Goal: Task Accomplishment & Management: Manage account settings

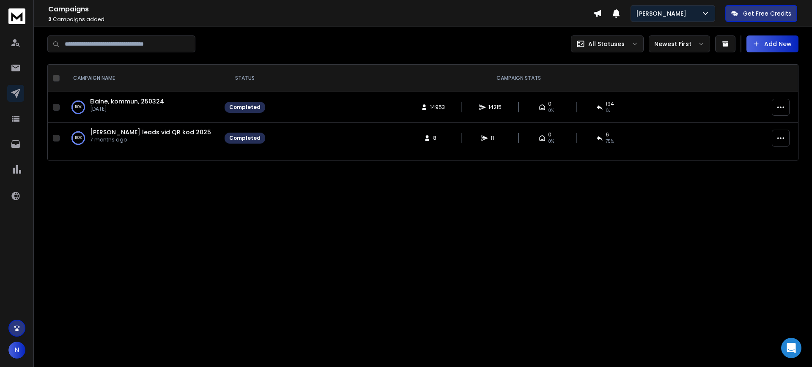
click at [669, 12] on div "[PERSON_NAME]" at bounding box center [673, 13] width 74 height 8
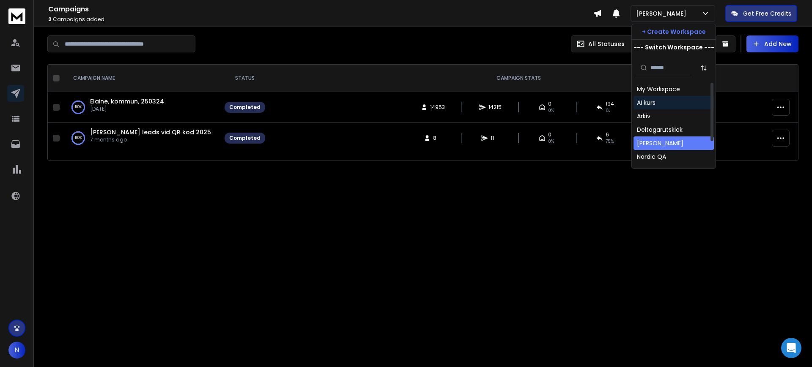
click at [668, 104] on div "AI kurs" at bounding box center [673, 103] width 80 height 14
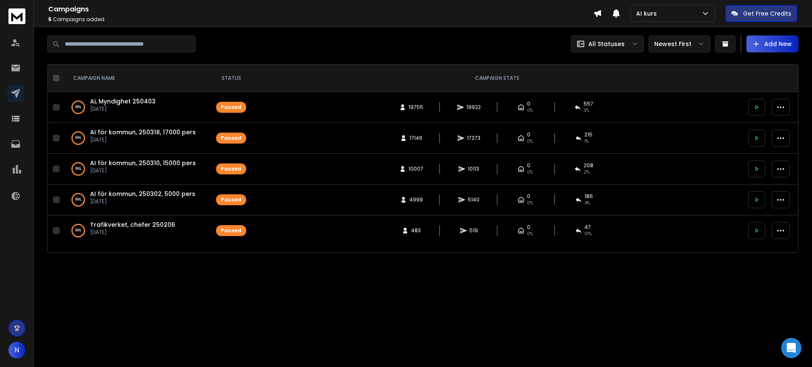
click at [668, 4] on div "Campaigns 5 Campaigns added AI kurs Get Free Credits" at bounding box center [406, 13] width 812 height 27
click at [670, 8] on button "AI kurs" at bounding box center [672, 13] width 85 height 17
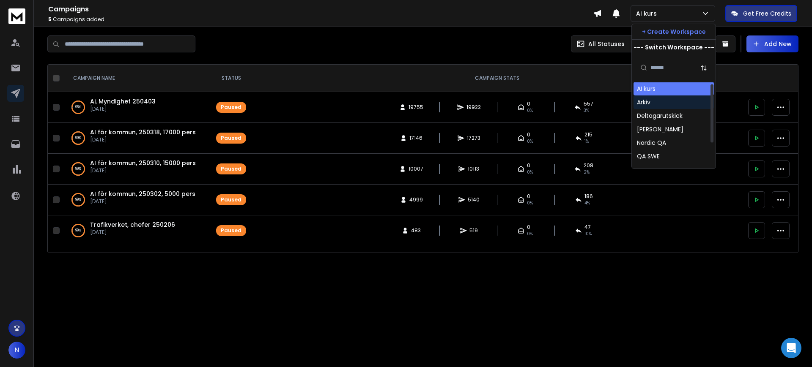
scroll to position [37, 0]
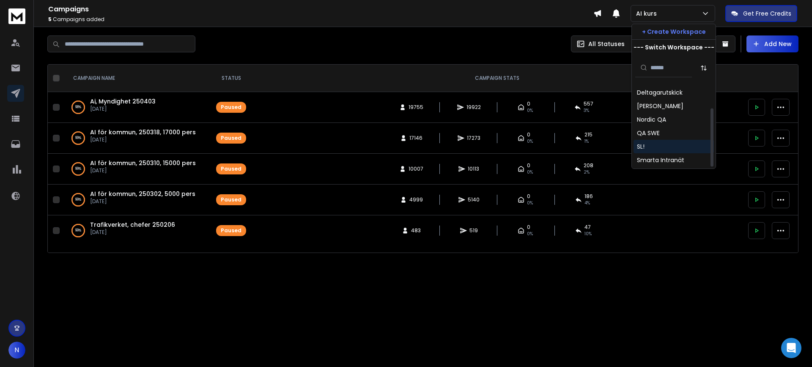
click at [651, 146] on div "SL!" at bounding box center [673, 147] width 80 height 14
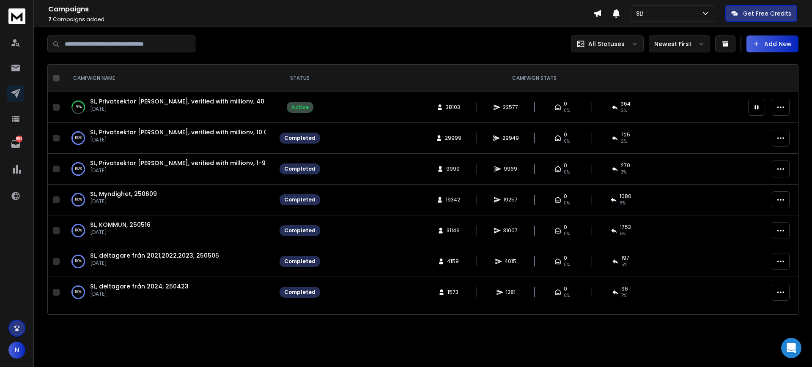
click at [134, 223] on span "SL, KOMMUN, 250516" at bounding box center [120, 225] width 60 height 8
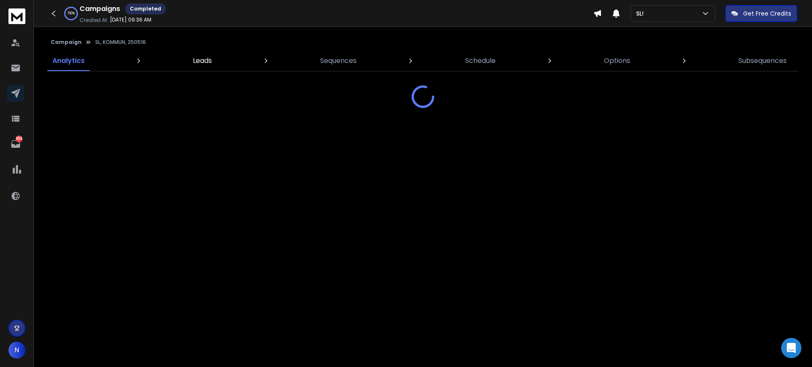
click at [203, 60] on p "Leads" at bounding box center [202, 61] width 19 height 10
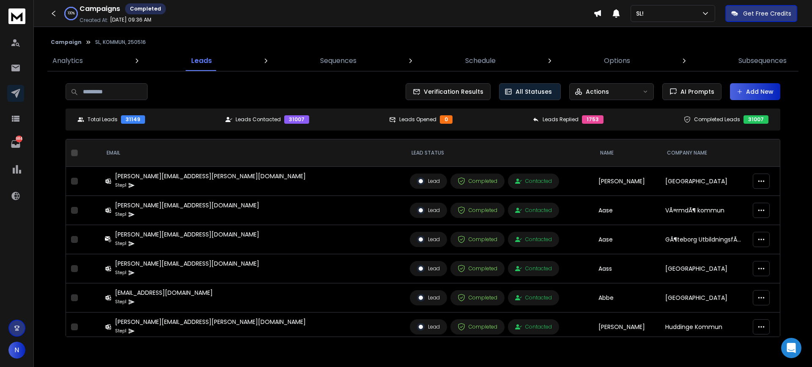
click at [551, 92] on p "All Statuses" at bounding box center [533, 92] width 36 height 8
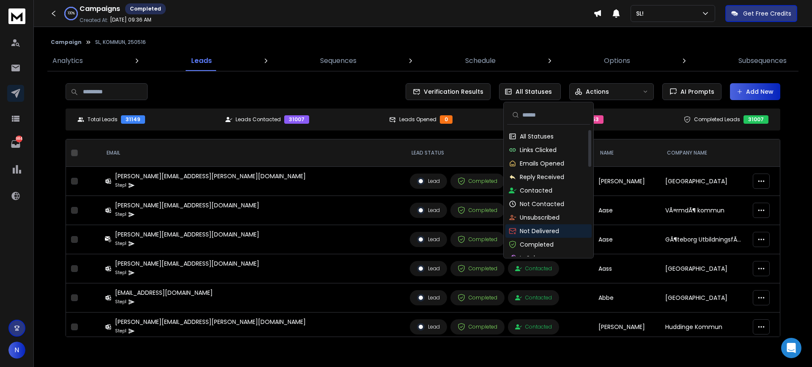
click at [538, 230] on p "Not Delivered" at bounding box center [539, 231] width 39 height 8
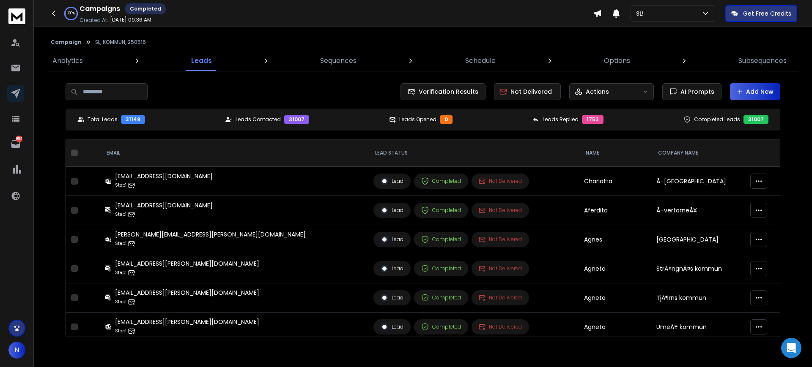
click at [509, 181] on div "Lead Completed Not Delivered" at bounding box center [473, 181] width 201 height 15
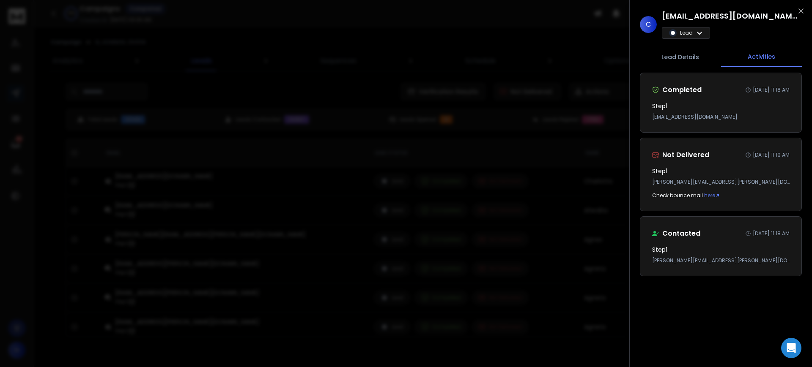
click at [749, 57] on button "Activities" at bounding box center [761, 56] width 81 height 19
click at [712, 196] on link "here" at bounding box center [712, 195] width 16 height 7
click at [803, 5] on div "Multi Select Table Sheet C charlotta.adolvsson@orebro.se Lead Lead Details Acti…" at bounding box center [720, 183] width 183 height 367
click at [803, 12] on icon "button" at bounding box center [801, 11] width 8 height 8
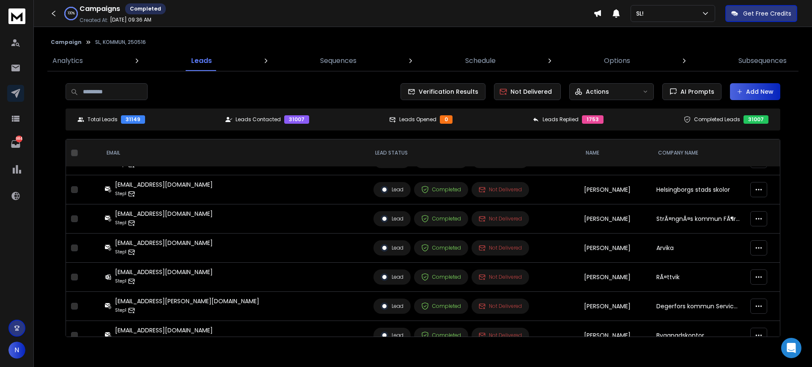
scroll to position [1295, 0]
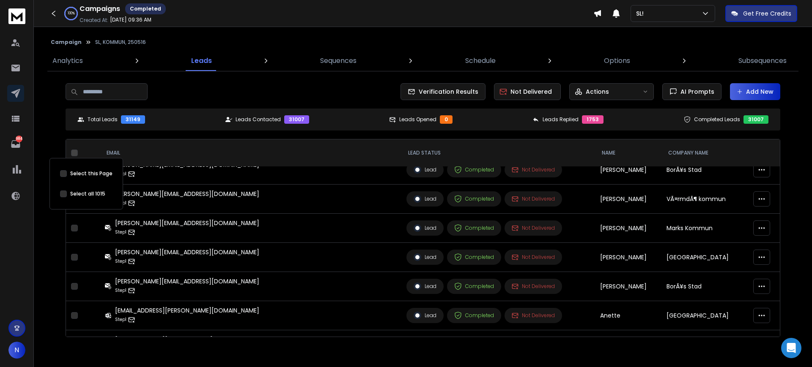
click at [74, 154] on button "Select this Page" at bounding box center [74, 153] width 7 height 7
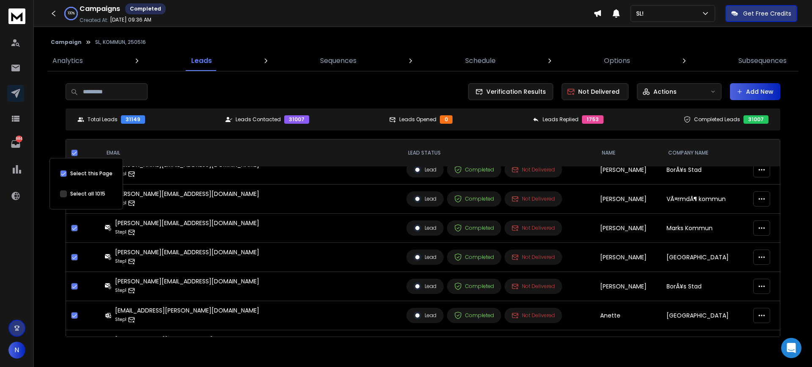
click at [65, 193] on button "Select this Page" at bounding box center [63, 194] width 7 height 7
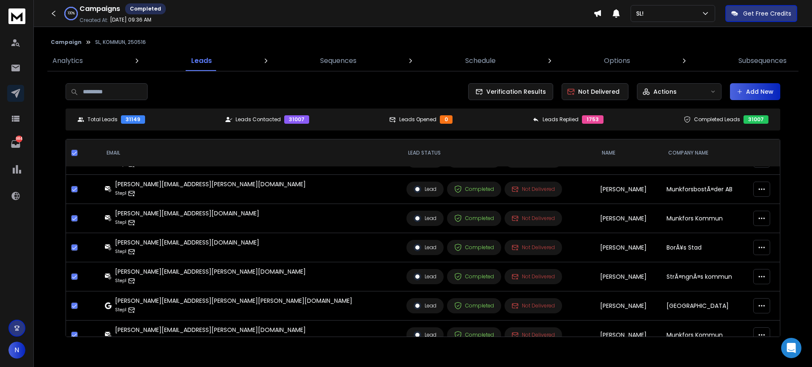
scroll to position [2754, 0]
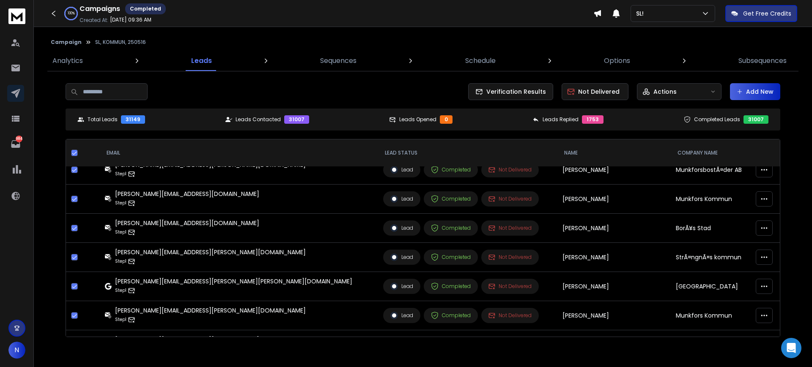
click at [165, 281] on div "anna.hedlund@hagfors.se" at bounding box center [233, 281] width 237 height 8
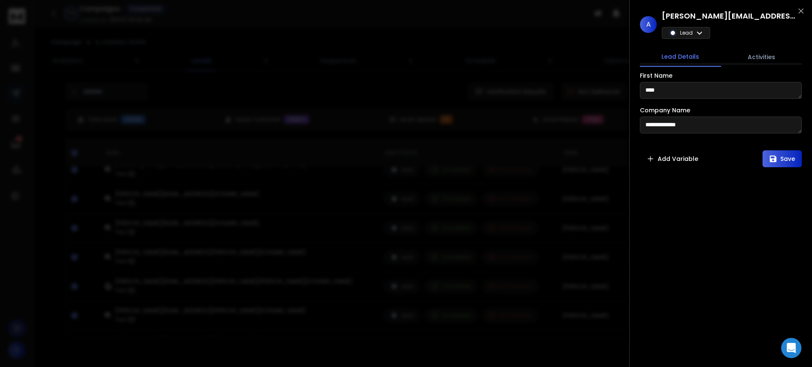
click at [758, 55] on button "Activities" at bounding box center [761, 57] width 81 height 19
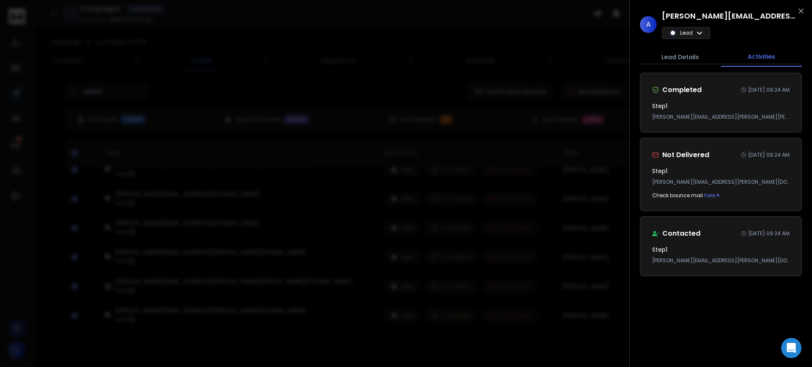
click at [712, 196] on link "here" at bounding box center [712, 195] width 16 height 7
click at [799, 8] on icon "button" at bounding box center [801, 11] width 8 height 8
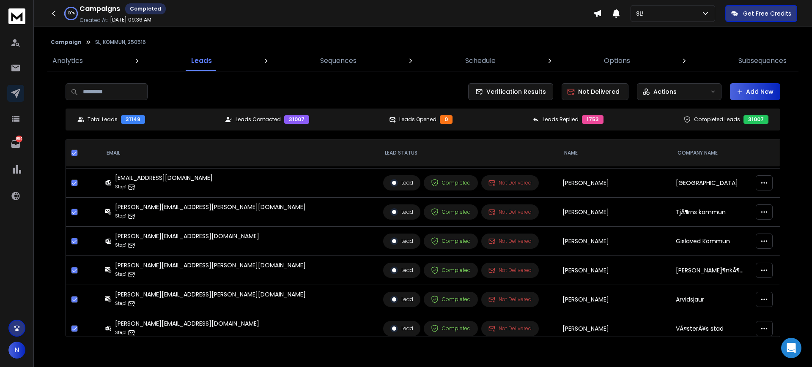
scroll to position [4213, 0]
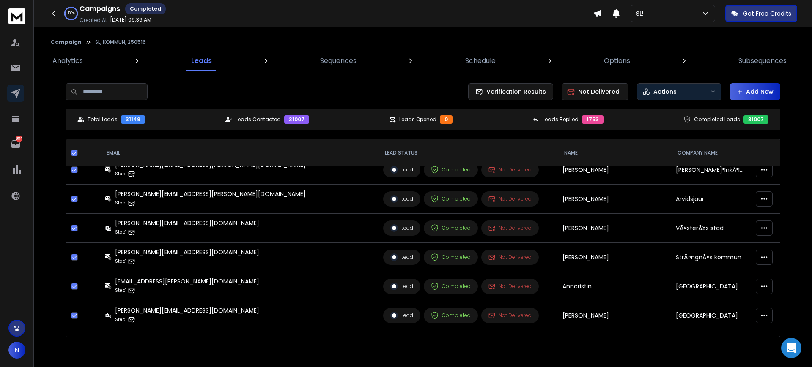
click at [685, 91] on div "Actions" at bounding box center [674, 92] width 64 height 8
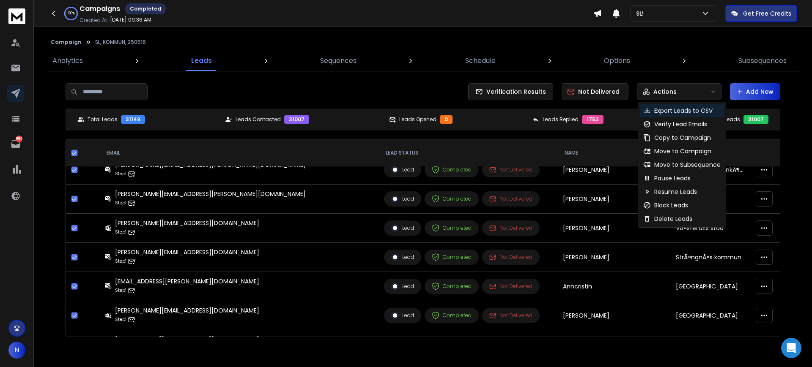
click at [685, 112] on p "Export Leads to CSV" at bounding box center [683, 111] width 58 height 8
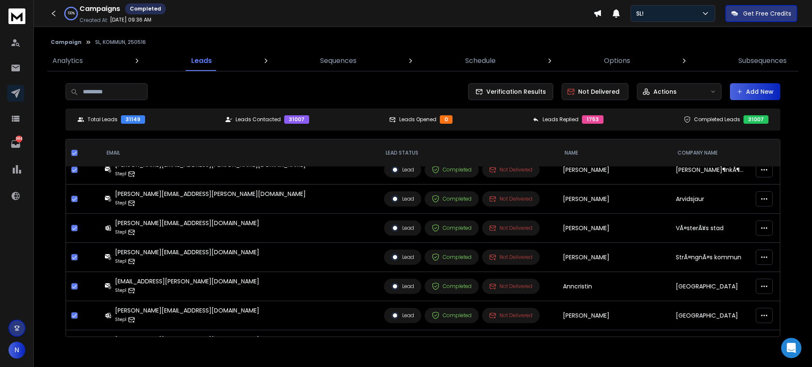
click at [654, 18] on button "SL!" at bounding box center [672, 13] width 85 height 17
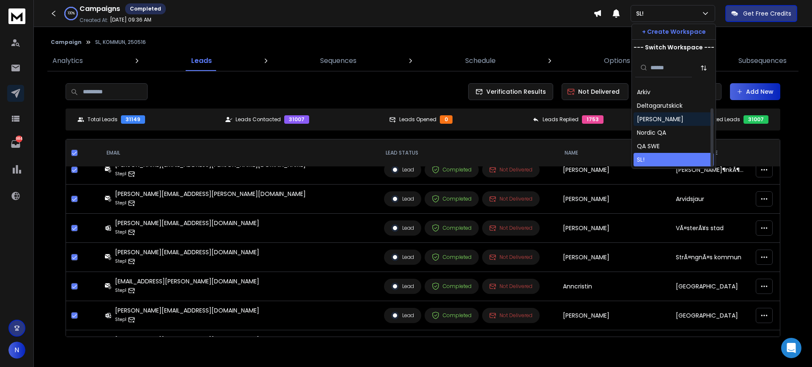
scroll to position [37, 0]
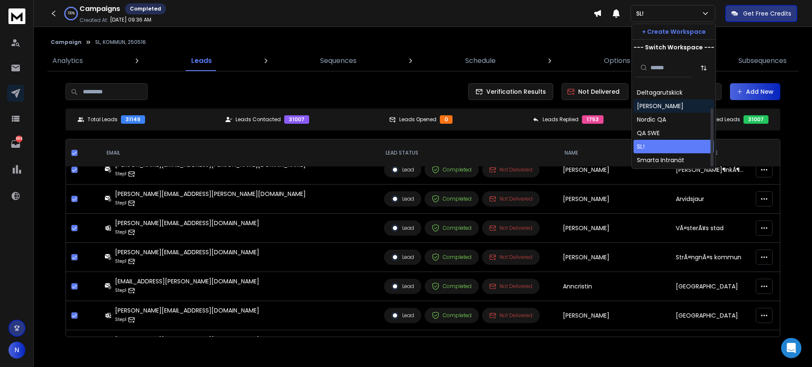
click at [657, 104] on div "[PERSON_NAME]" at bounding box center [673, 106] width 80 height 14
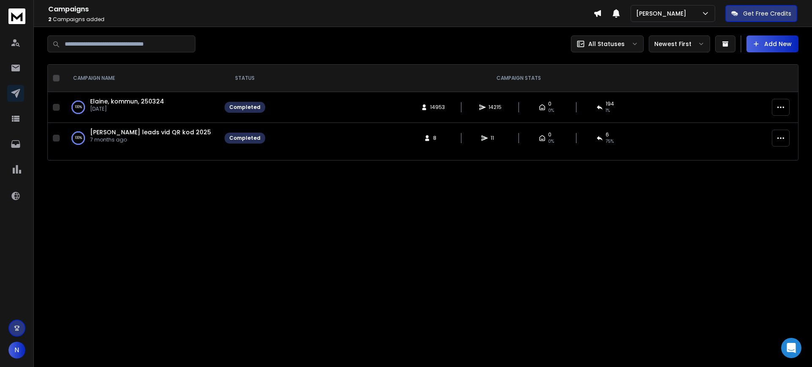
click at [138, 130] on span "Elaines leads vid QR kod 2025" at bounding box center [150, 132] width 121 height 8
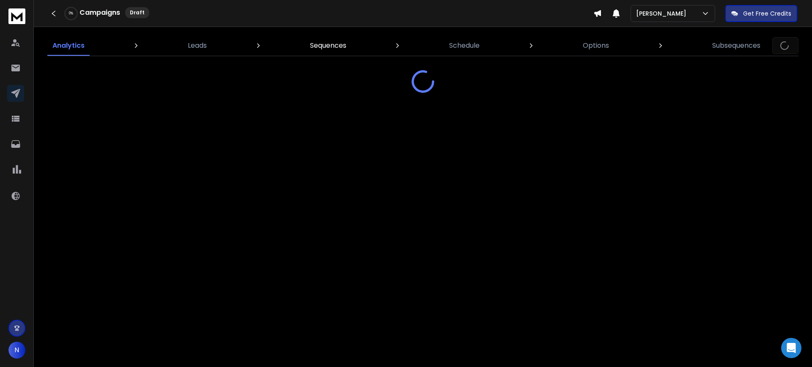
click at [322, 44] on p "Sequences" at bounding box center [328, 46] width 36 height 10
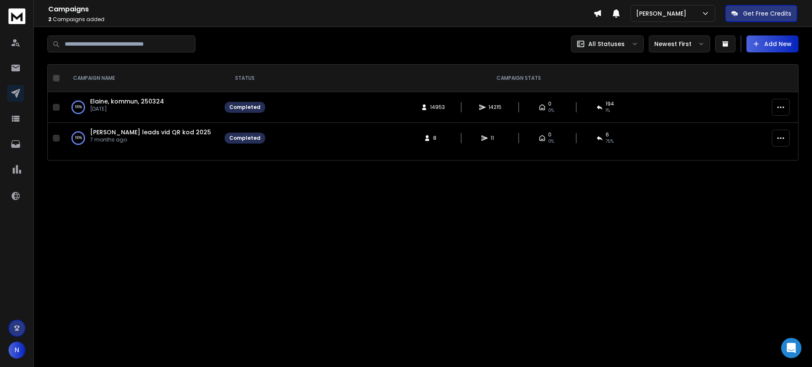
click at [784, 107] on icon "button" at bounding box center [780, 108] width 7 height 2
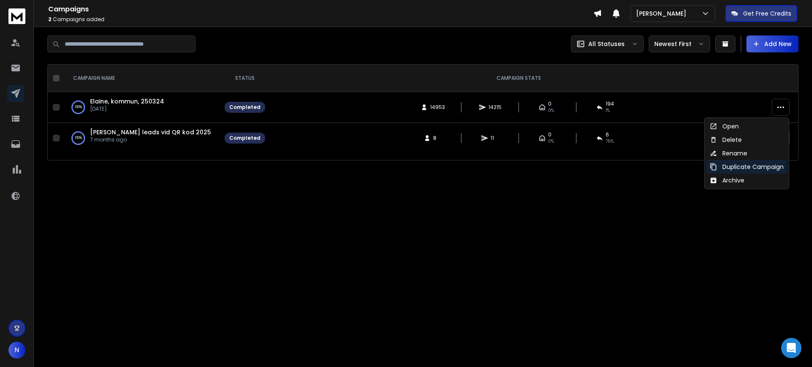
click at [755, 166] on div "Duplicate Campaign" at bounding box center [747, 167] width 74 height 8
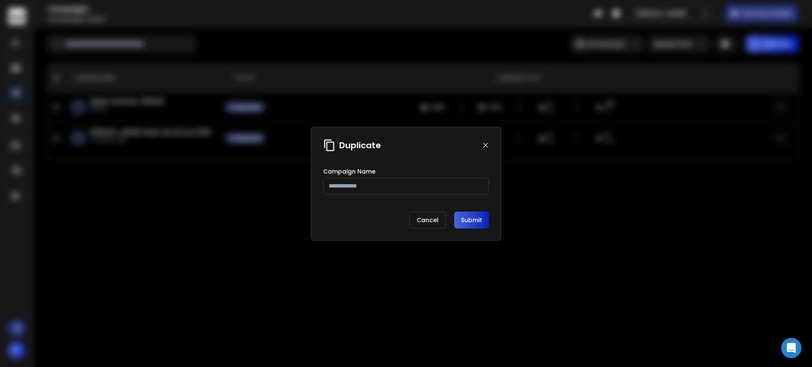
click at [330, 187] on input "text" at bounding box center [406, 186] width 166 height 17
type input "**********"
click at [469, 219] on button "Submit" at bounding box center [471, 220] width 35 height 17
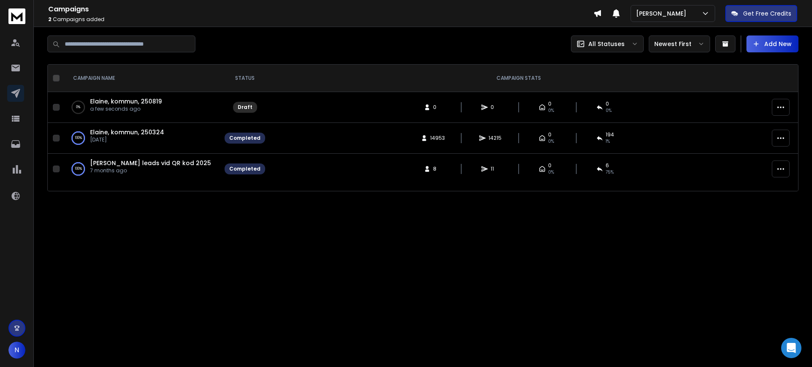
click at [114, 103] on span "Elaine, kommun, 250819" at bounding box center [126, 101] width 72 height 8
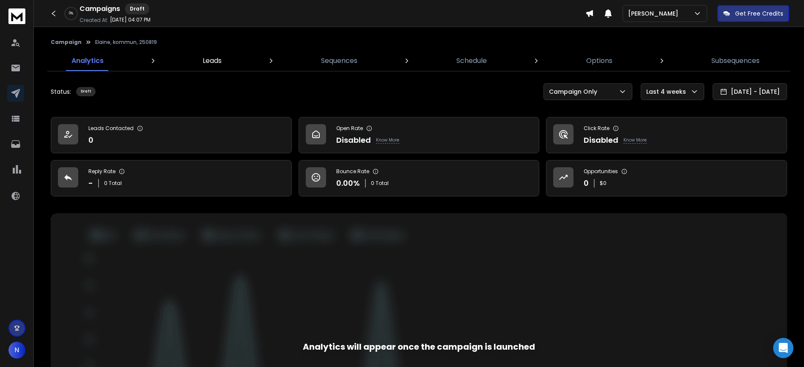
click at [213, 58] on p "Leads" at bounding box center [212, 61] width 19 height 10
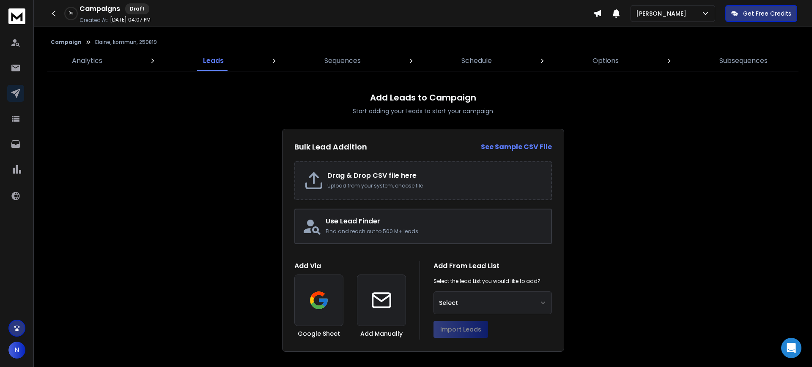
click at [376, 171] on h2 "Drag & Drop CSV file here" at bounding box center [434, 176] width 215 height 10
type input "**********"
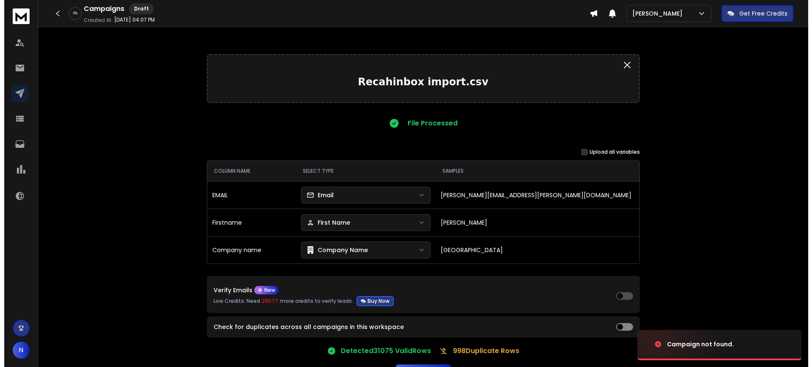
scroll to position [28, 0]
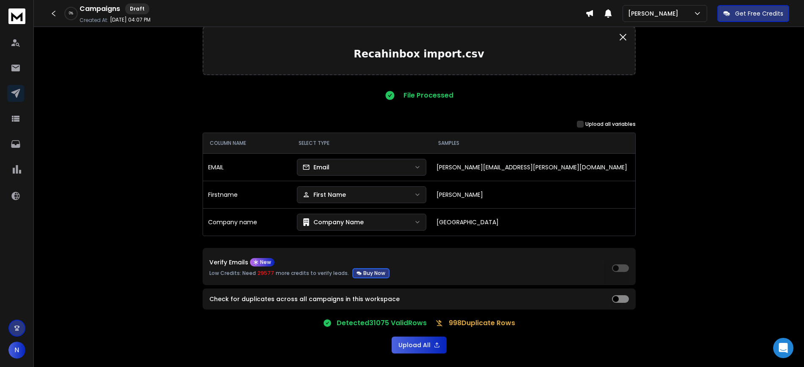
click at [420, 343] on button "Upload All" at bounding box center [419, 345] width 55 height 17
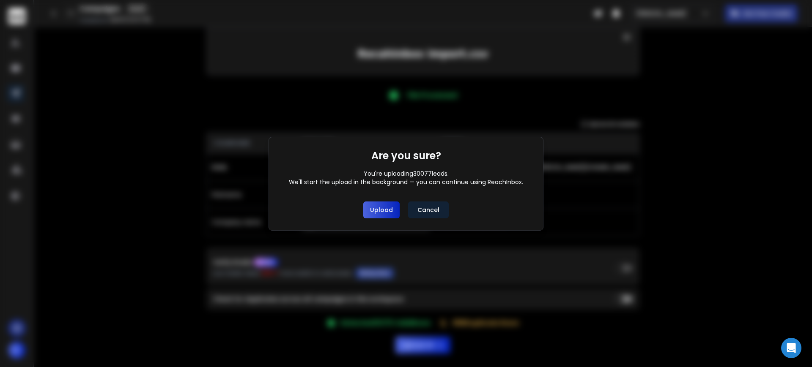
click at [391, 217] on button "Upload" at bounding box center [381, 210] width 36 height 17
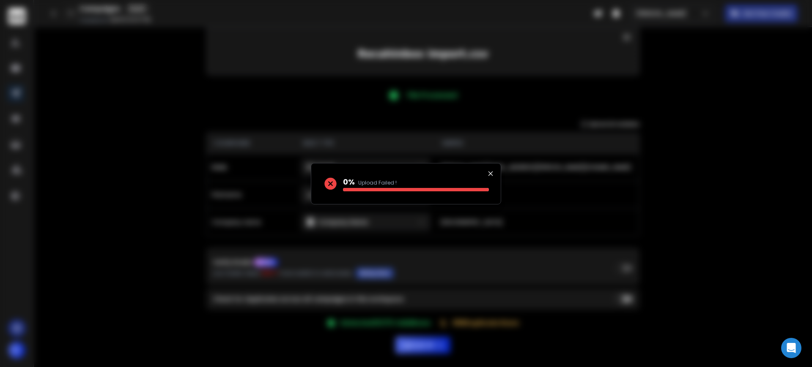
click at [491, 171] on icon at bounding box center [490, 173] width 7 height 7
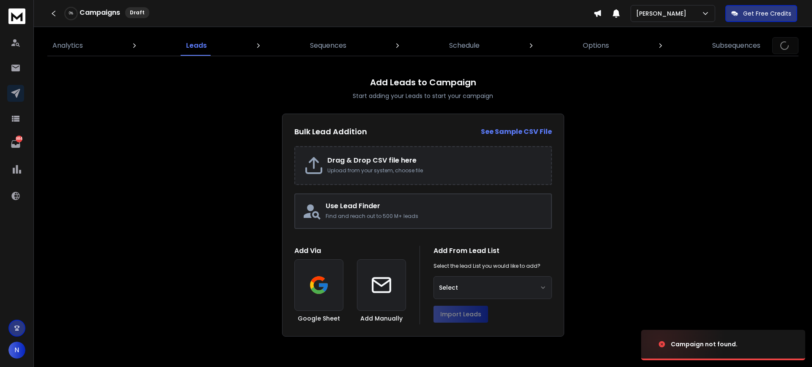
click at [388, 162] on h2 "Drag & Drop CSV file here" at bounding box center [434, 161] width 215 height 10
type input "**********"
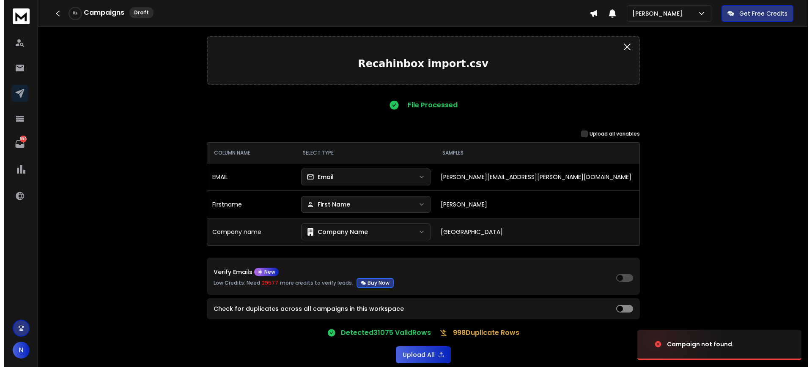
scroll to position [28, 0]
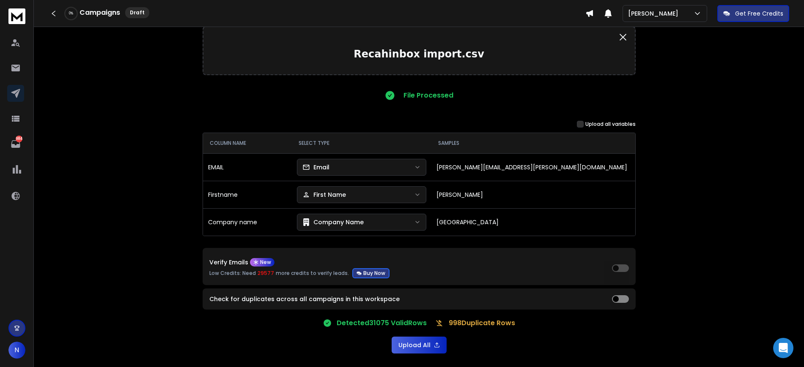
click at [407, 346] on button "Upload All" at bounding box center [419, 345] width 55 height 17
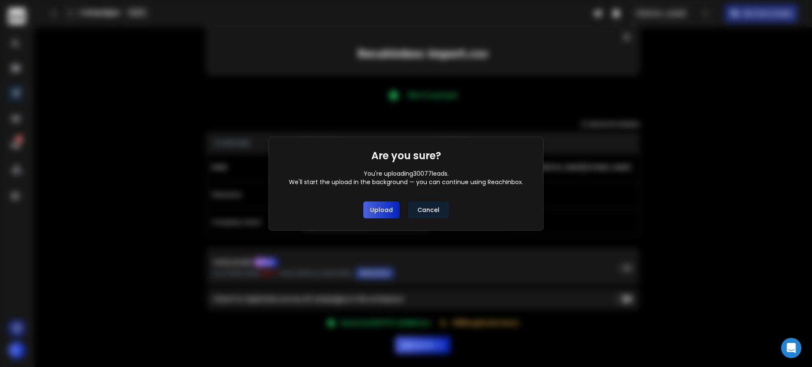
click at [382, 211] on button "Upload" at bounding box center [381, 210] width 36 height 17
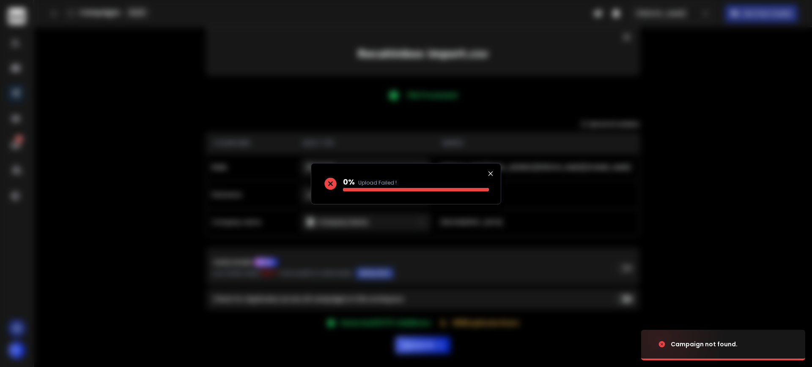
click at [491, 174] on icon at bounding box center [490, 173] width 5 height 5
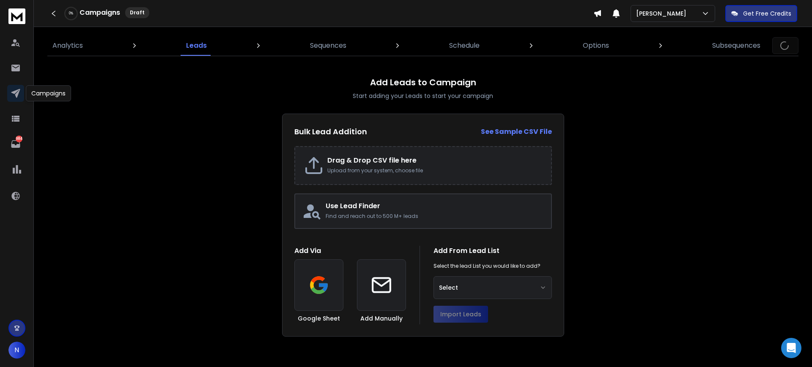
click at [22, 92] on link at bounding box center [15, 93] width 17 height 17
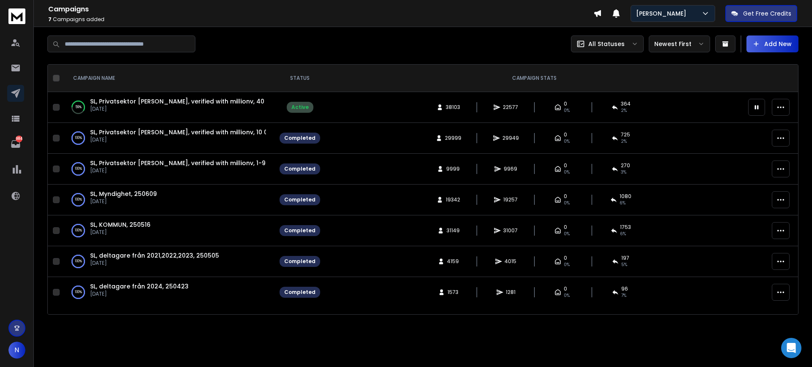
click at [664, 16] on div "[PERSON_NAME]" at bounding box center [673, 13] width 74 height 8
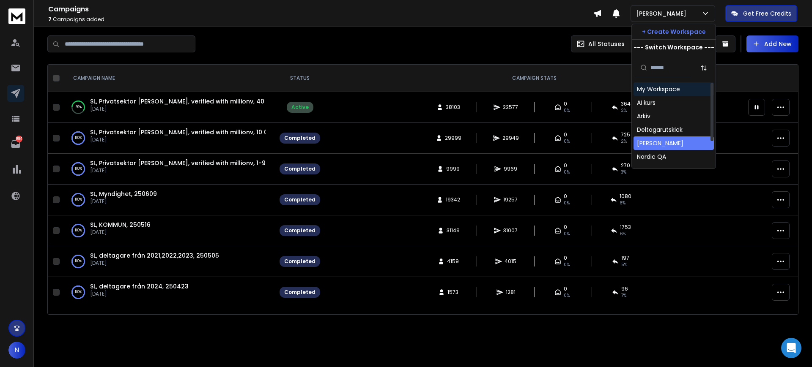
click at [653, 89] on div "My Workspace" at bounding box center [658, 89] width 43 height 8
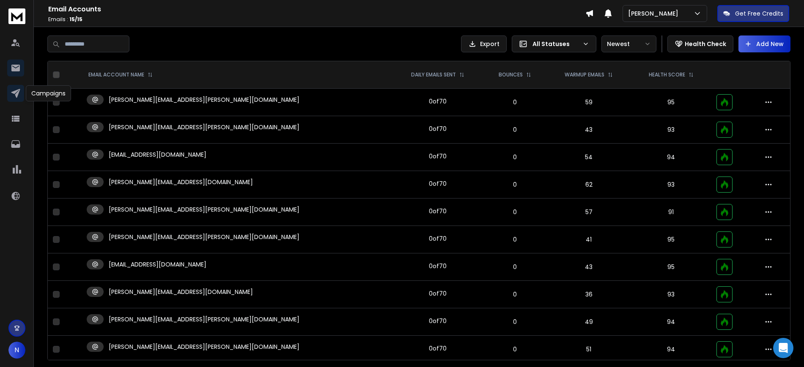
click at [17, 91] on icon at bounding box center [16, 93] width 10 height 10
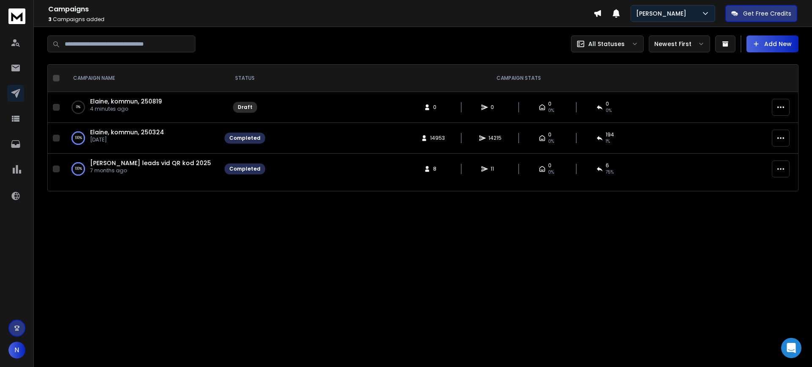
click at [682, 17] on div "[PERSON_NAME]" at bounding box center [673, 13] width 74 height 8
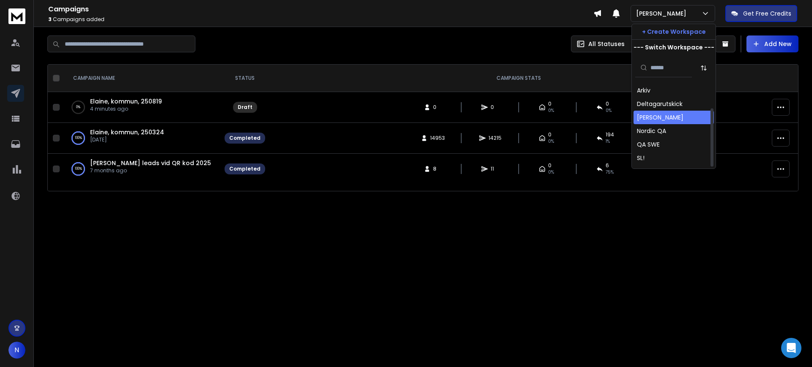
scroll to position [37, 0]
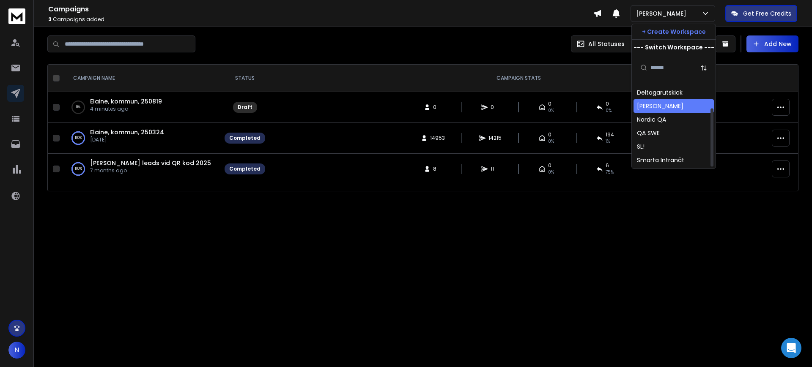
click at [664, 148] on div "SL!" at bounding box center [673, 147] width 80 height 14
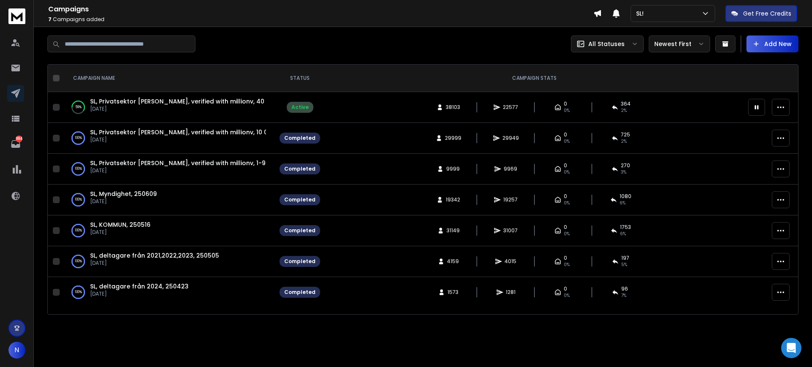
click at [134, 224] on span "SL, KOMMUN, 250516" at bounding box center [120, 225] width 60 height 8
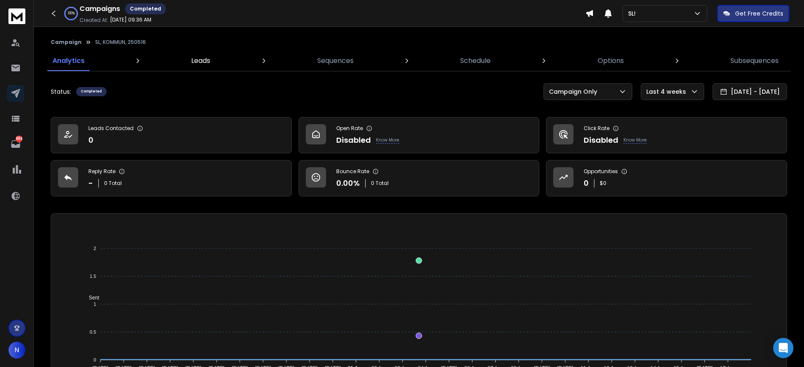
click at [199, 63] on p "Leads" at bounding box center [200, 61] width 19 height 10
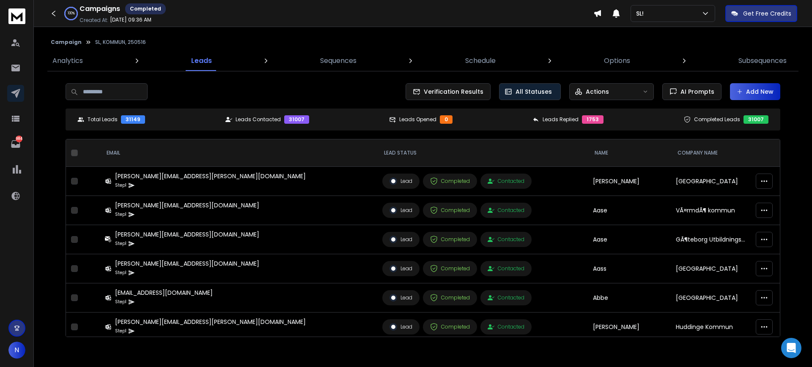
click at [552, 90] on p "All Statuses" at bounding box center [533, 92] width 36 height 8
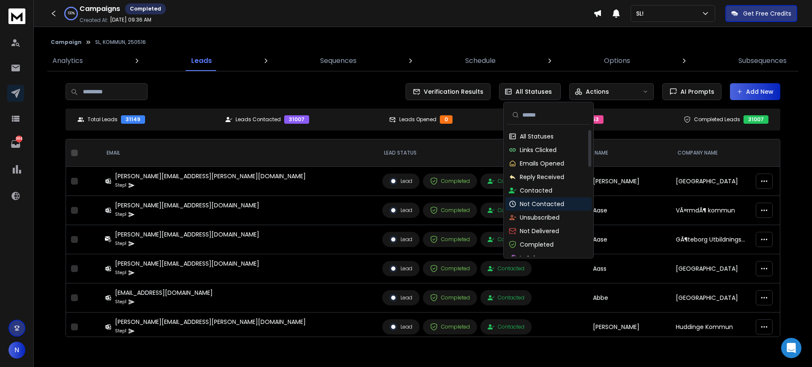
click at [550, 199] on div "Not Contacted" at bounding box center [548, 204] width 86 height 14
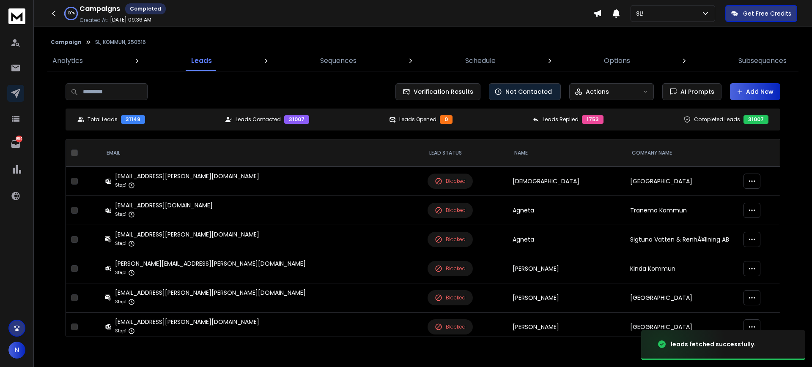
click at [527, 91] on p "Not Contacted" at bounding box center [528, 92] width 47 height 8
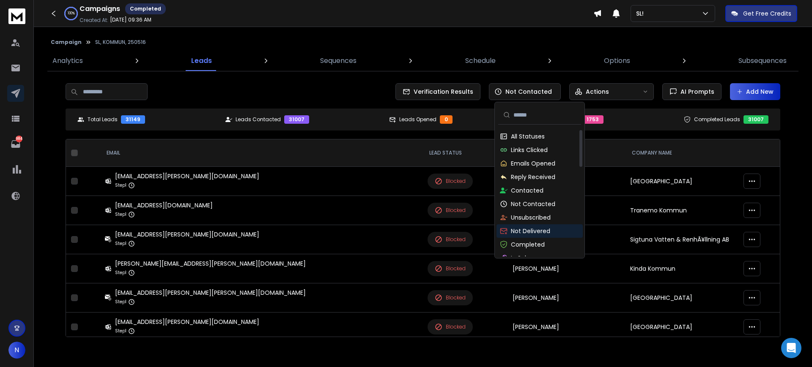
click at [542, 227] on p "Not Delivered" at bounding box center [530, 231] width 39 height 8
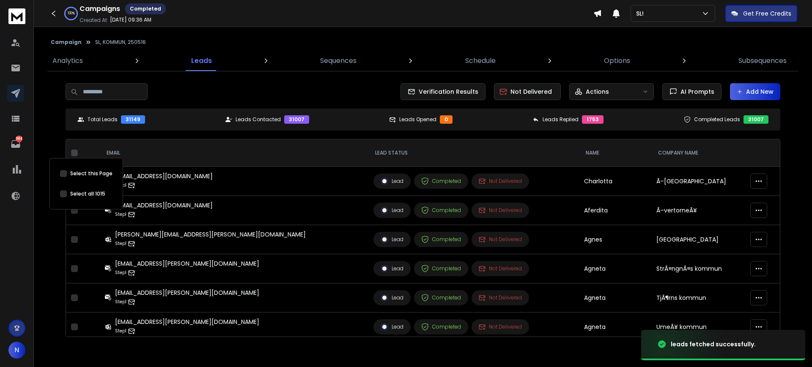
click at [78, 151] on div at bounding box center [85, 153] width 29 height 7
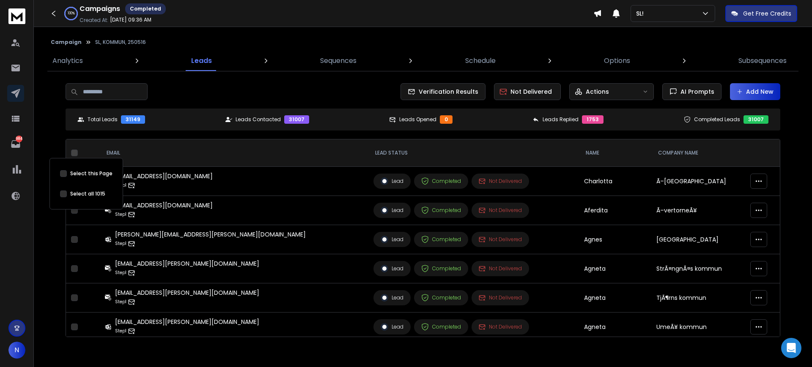
click at [75, 152] on button "Select this Page" at bounding box center [74, 153] width 7 height 7
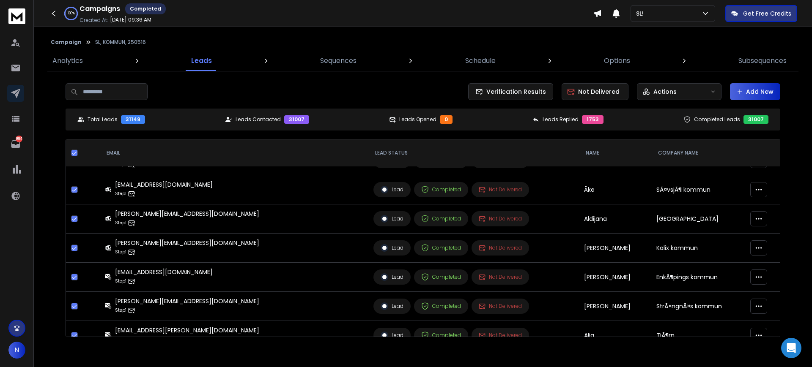
scroll to position [476, 0]
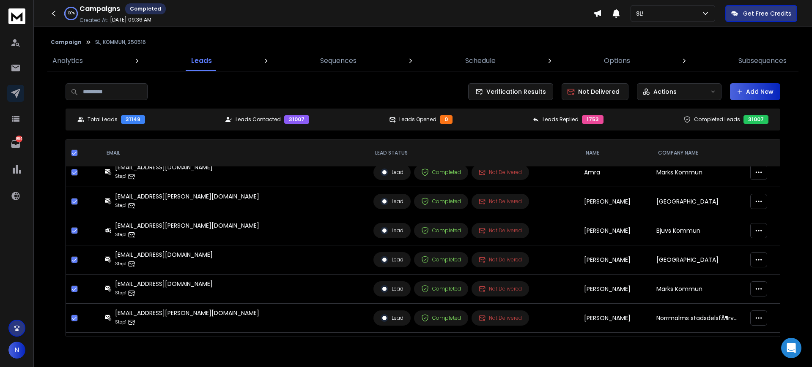
click at [483, 252] on div "Lead Completed Not Delivered" at bounding box center [473, 259] width 201 height 15
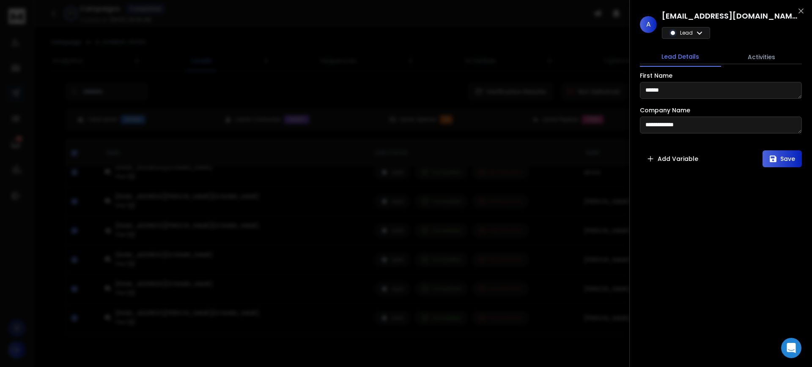
click at [767, 63] on button "Activities" at bounding box center [761, 57] width 81 height 19
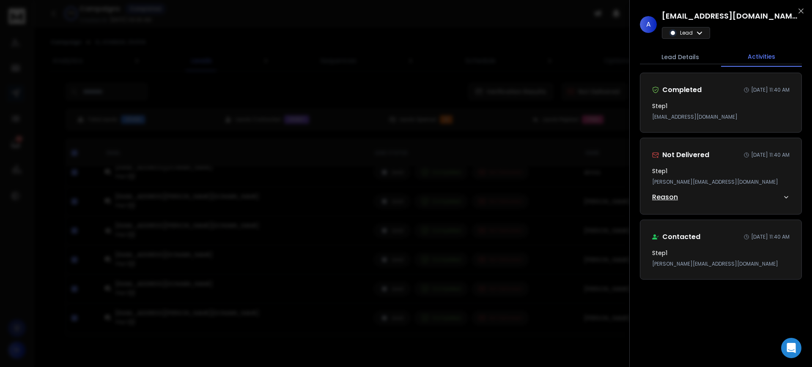
click at [782, 196] on button "Reason" at bounding box center [720, 194] width 137 height 17
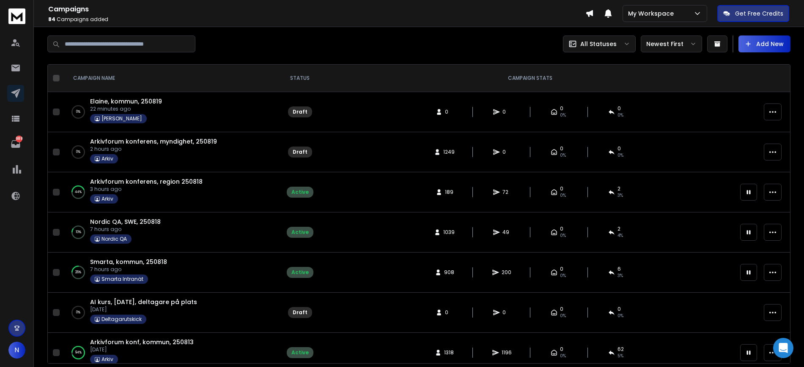
click at [148, 100] on span "Elaine, kommun, 250819" at bounding box center [126, 101] width 72 height 8
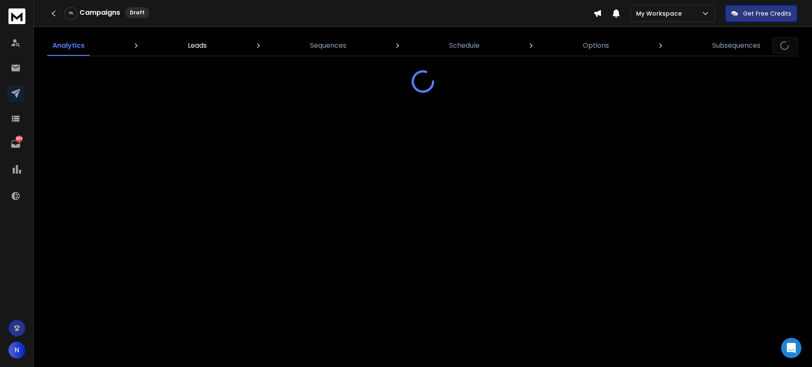
click at [206, 44] on p "Leads" at bounding box center [197, 46] width 19 height 10
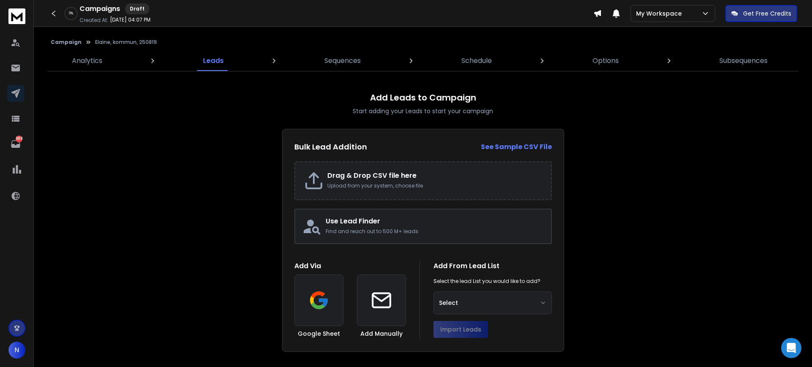
click at [390, 183] on p "Upload from your system, choose file" at bounding box center [434, 186] width 215 height 7
type input "**********"
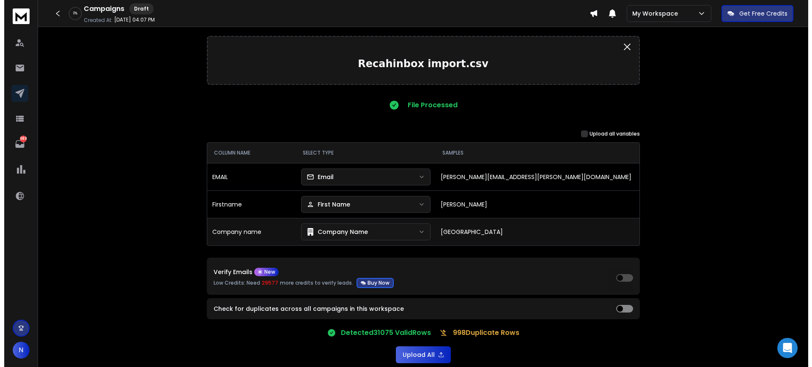
scroll to position [28, 0]
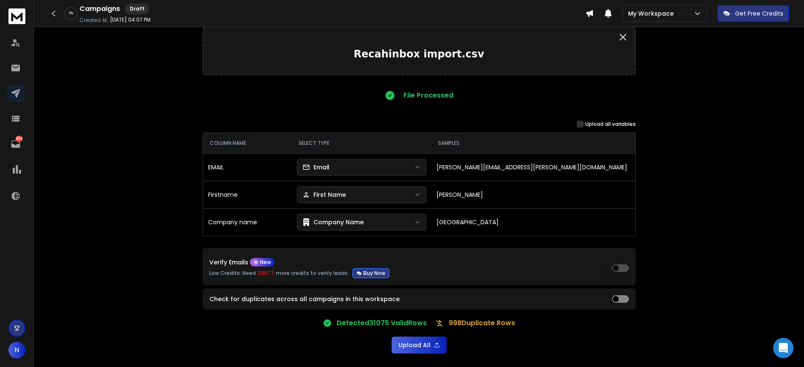
click at [419, 341] on button "Upload All" at bounding box center [419, 345] width 55 height 17
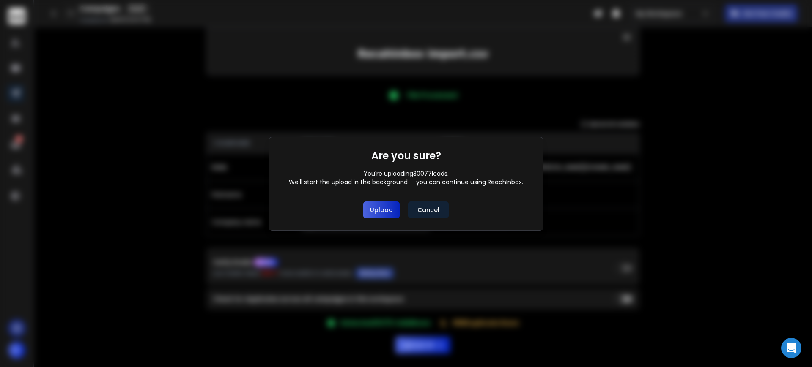
click at [383, 208] on button "Upload" at bounding box center [381, 210] width 36 height 17
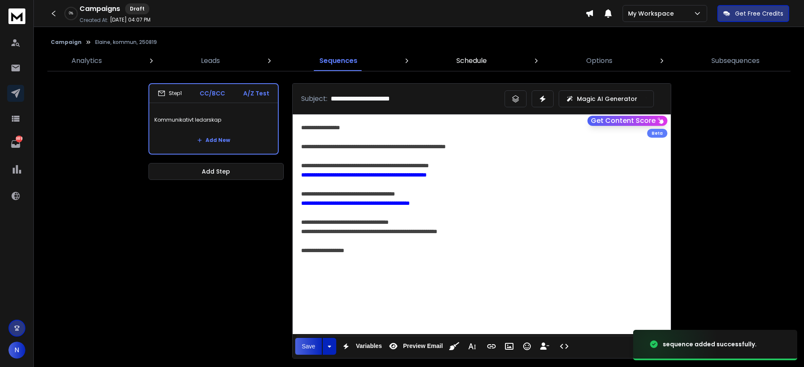
click at [453, 58] on link "Schedule" at bounding box center [471, 61] width 41 height 20
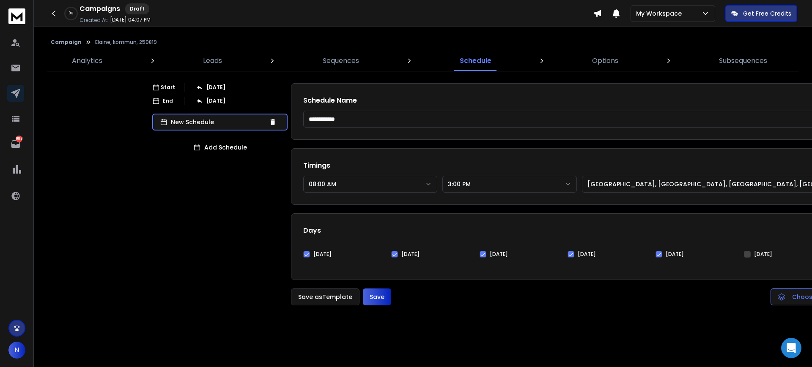
click at [348, 185] on button "08:00 AM" at bounding box center [370, 184] width 134 height 17
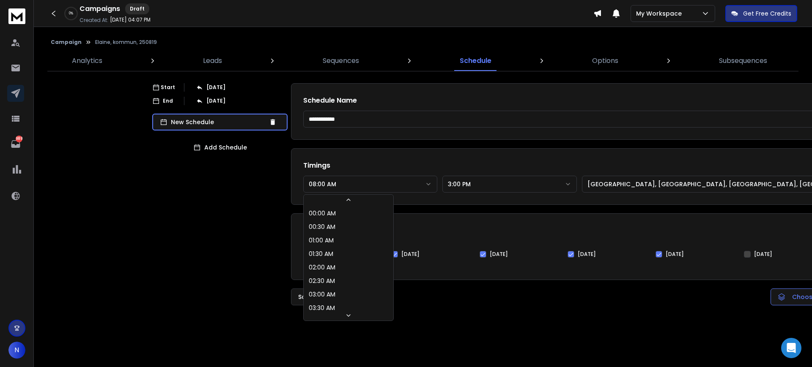
scroll to position [126, 0]
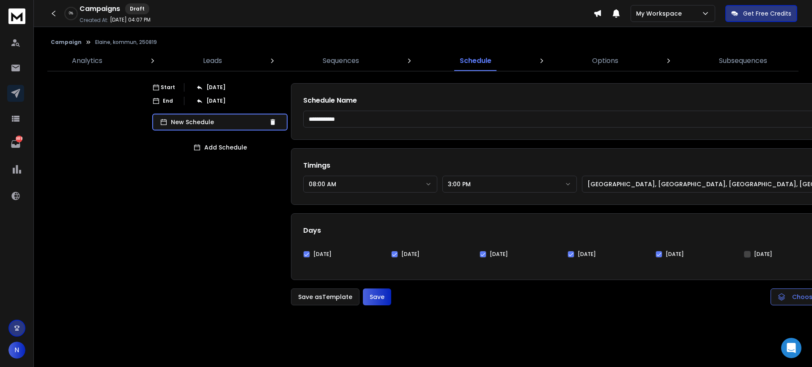
click at [261, 197] on div "**********" at bounding box center [512, 194] width 720 height 222
click at [604, 56] on p "Options" at bounding box center [605, 61] width 26 height 10
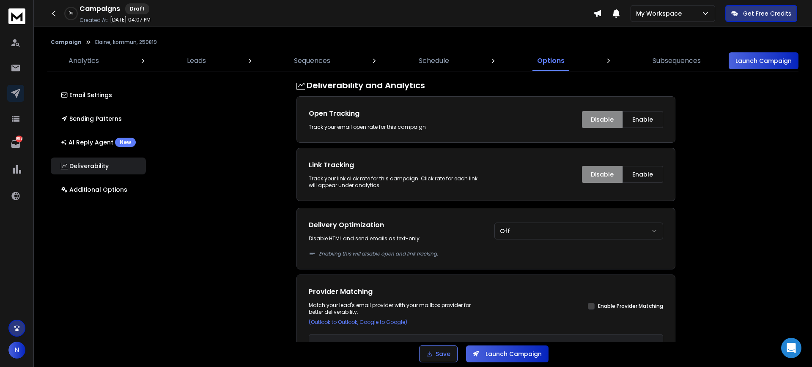
scroll to position [1057, 0]
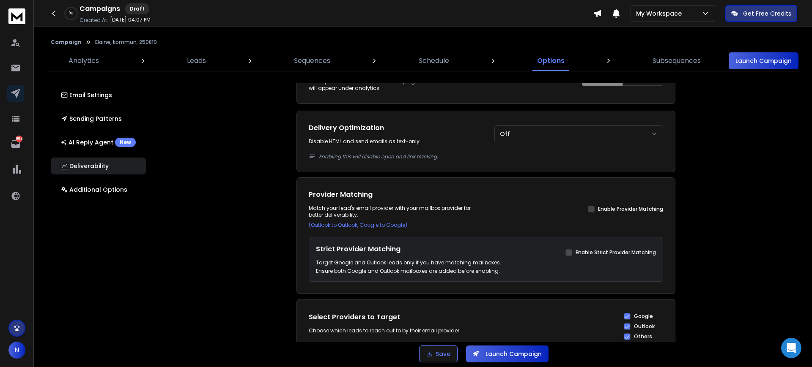
click at [585, 139] on button "Off" at bounding box center [578, 134] width 169 height 17
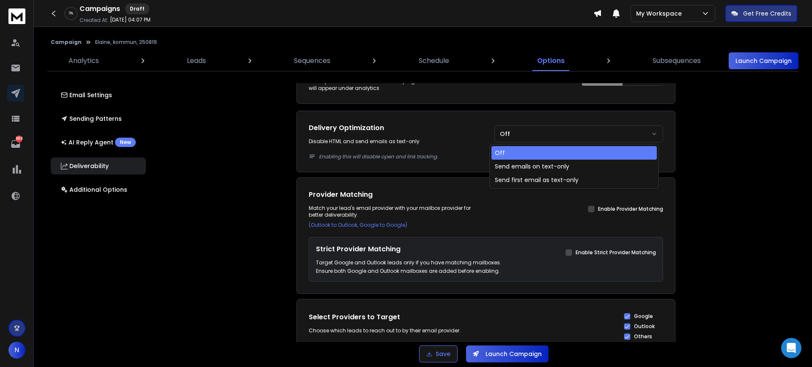
select select "*"
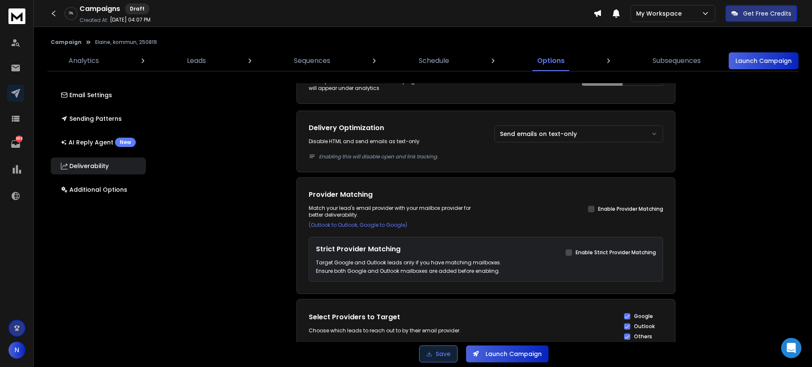
click at [444, 354] on button "Save" at bounding box center [438, 354] width 38 height 17
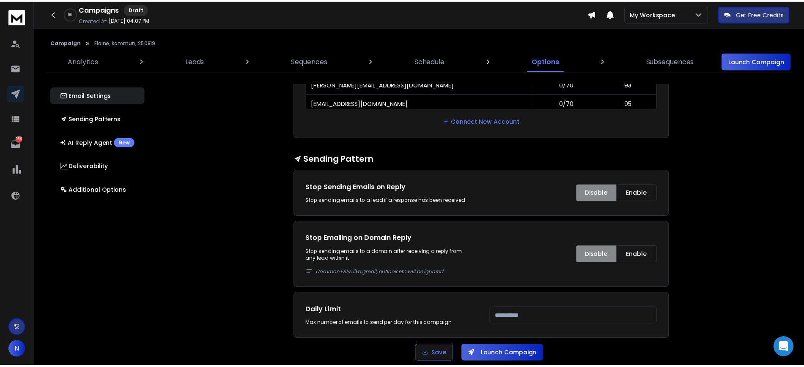
scroll to position [159, 0]
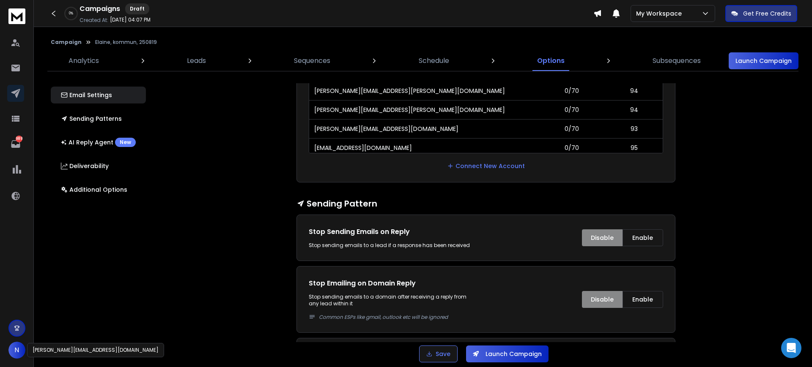
click at [18, 350] on span "N" at bounding box center [16, 350] width 17 height 17
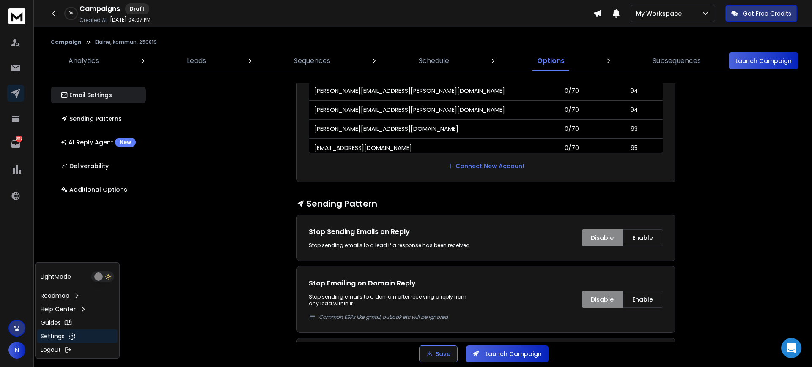
click at [59, 337] on p "Settings" at bounding box center [53, 336] width 24 height 8
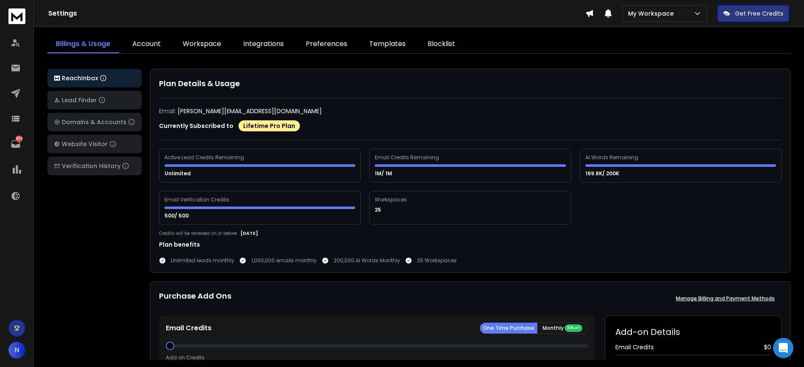
click at [427, 42] on link "Blocklist" at bounding box center [441, 45] width 44 height 18
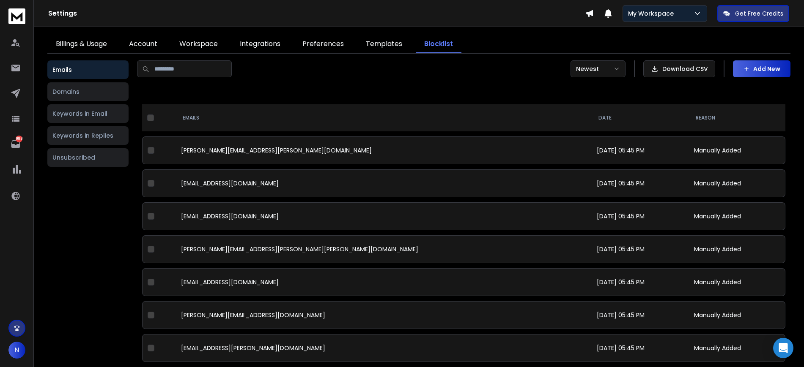
click at [679, 9] on div "My Workspace" at bounding box center [665, 13] width 74 height 8
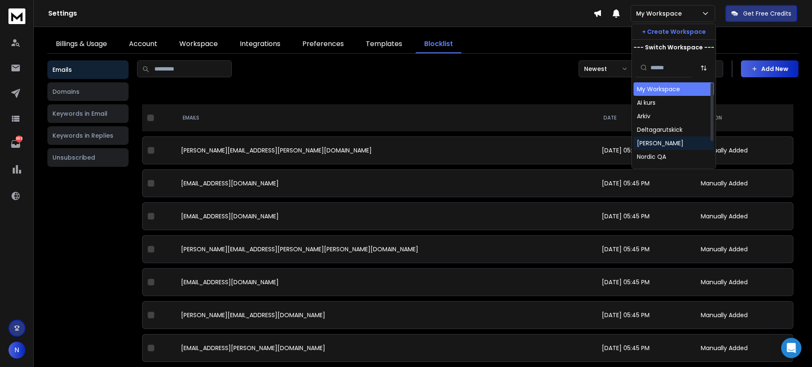
click at [663, 144] on div "Elaine" at bounding box center [673, 144] width 80 height 14
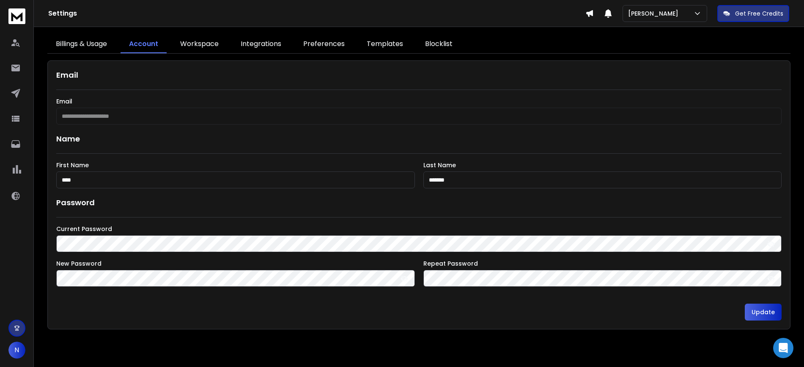
click at [431, 43] on link "Blocklist" at bounding box center [438, 45] width 44 height 18
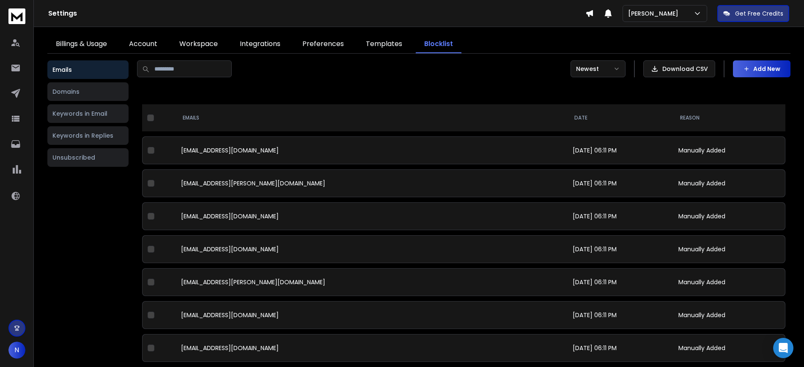
click at [760, 69] on p "Add New" at bounding box center [766, 69] width 27 height 8
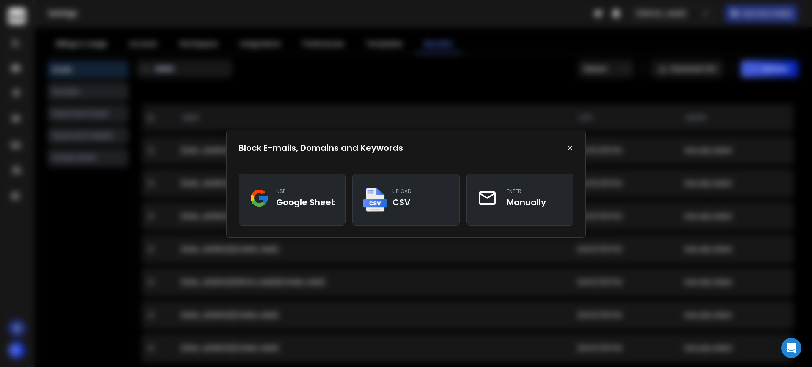
click at [399, 199] on h3 "CSV" at bounding box center [401, 203] width 19 height 12
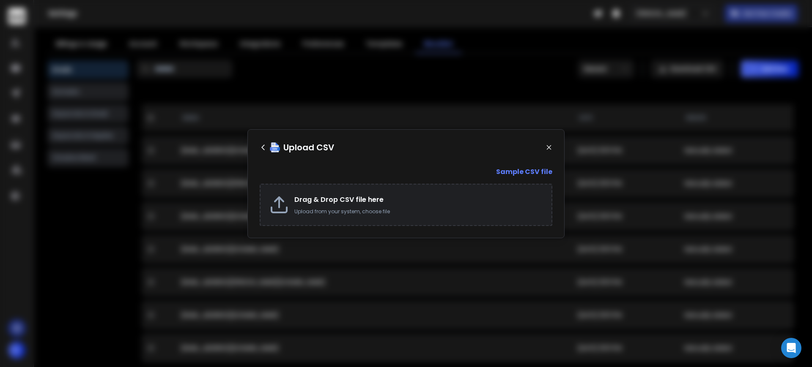
click at [399, 199] on h2 "Drag & Drop CSV file here" at bounding box center [418, 200] width 249 height 10
type input "**********"
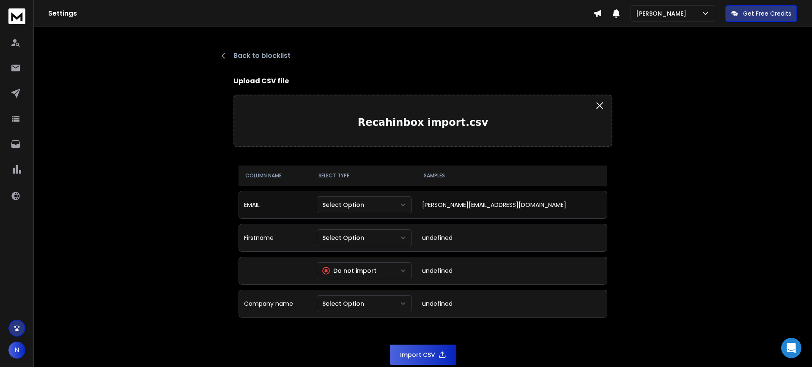
click at [403, 209] on button "Select Option" at bounding box center [364, 205] width 95 height 17
click at [415, 354] on button "Import CSV" at bounding box center [423, 355] width 66 height 20
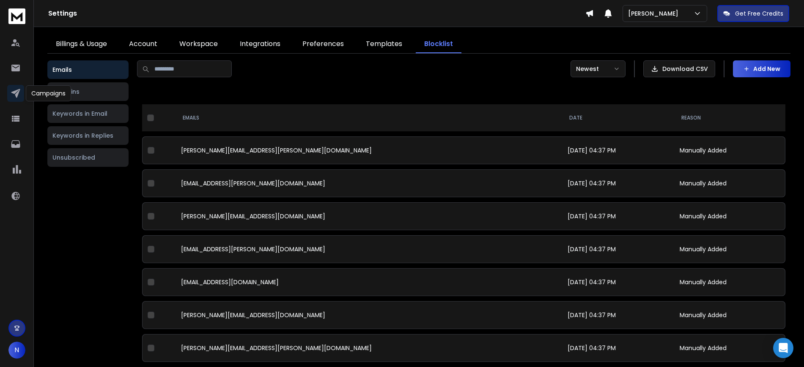
click at [19, 90] on icon at bounding box center [15, 93] width 9 height 9
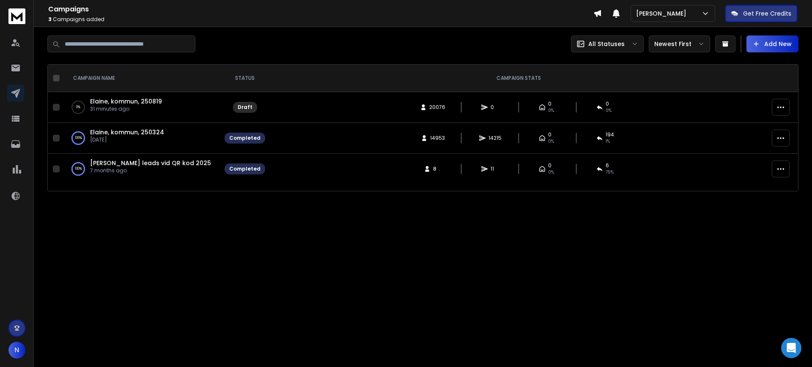
click at [145, 98] on span "Elaine, kommun, 250819" at bounding box center [126, 101] width 72 height 8
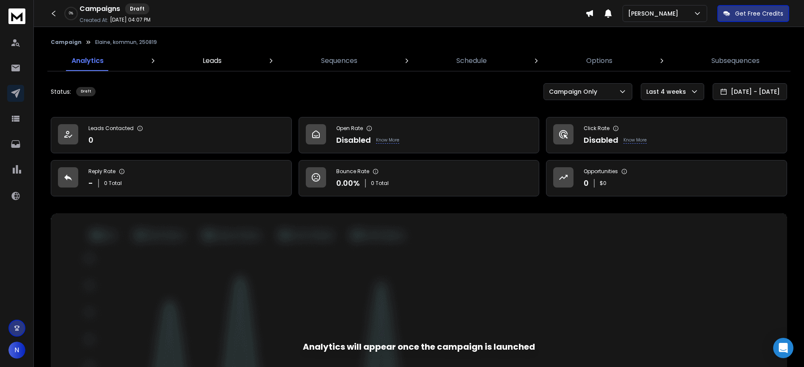
click at [211, 62] on p "Leads" at bounding box center [212, 61] width 19 height 10
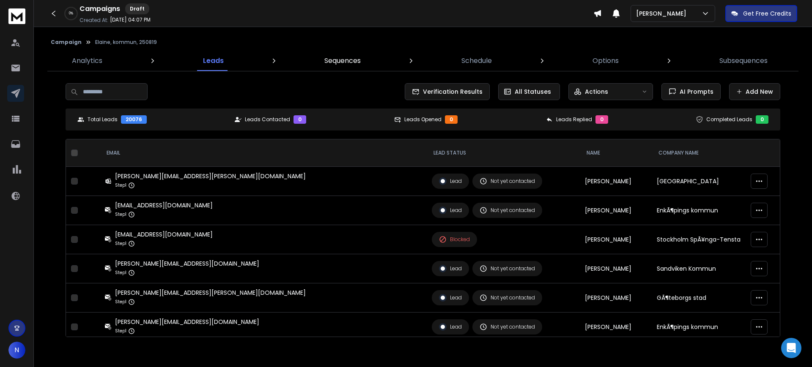
click at [340, 65] on p "Sequences" at bounding box center [342, 61] width 36 height 10
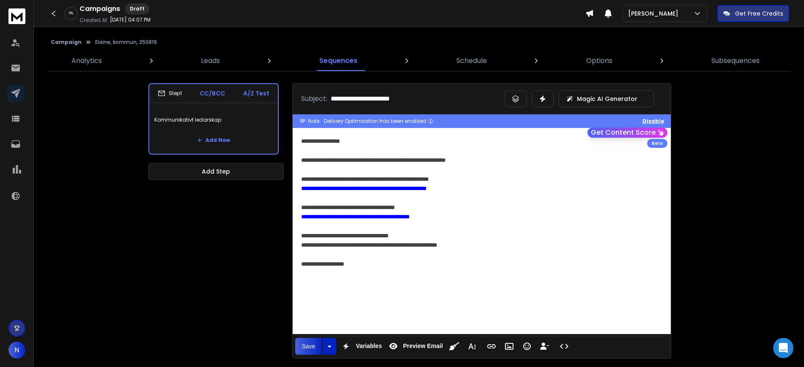
click at [389, 236] on div "**********" at bounding box center [481, 235] width 361 height 9
click at [562, 349] on icon "button" at bounding box center [564, 347] width 10 height 10
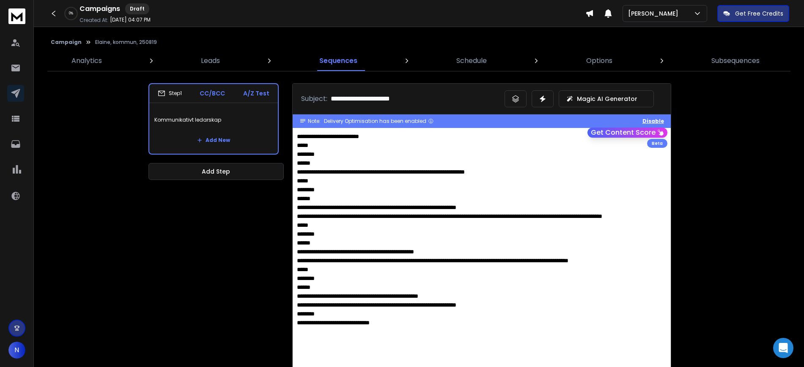
click at [430, 333] on textarea "**********" at bounding box center [482, 247] width 378 height 239
type textarea "**********"
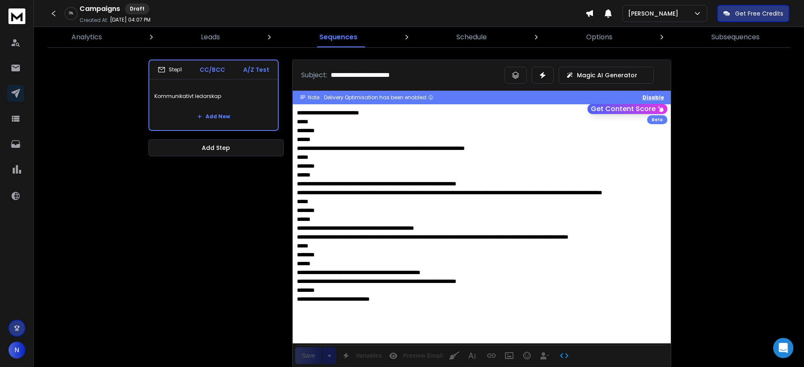
scroll to position [36, 0]
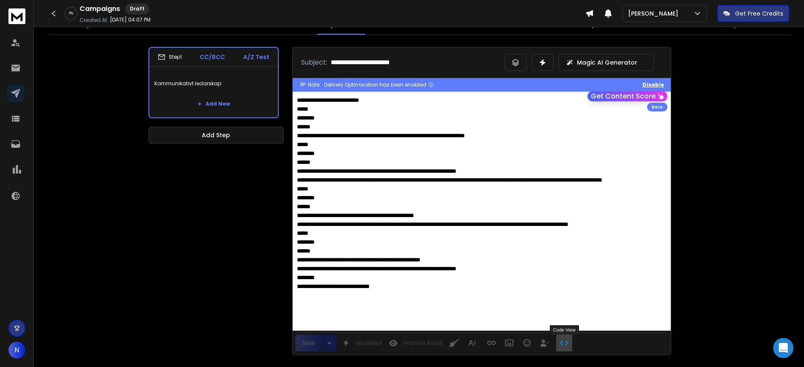
click at [565, 344] on icon "button" at bounding box center [564, 343] width 10 height 10
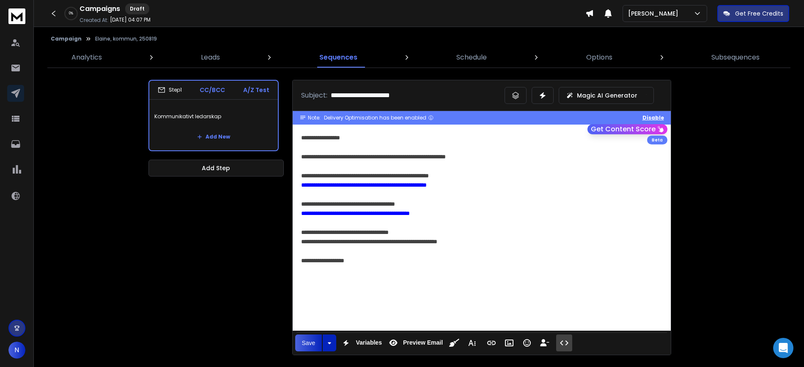
scroll to position [3, 0]
click at [403, 233] on div "**********" at bounding box center [481, 232] width 361 height 9
click at [457, 173] on div "**********" at bounding box center [481, 175] width 361 height 9
click at [429, 90] on input "**********" at bounding box center [413, 95] width 165 height 10
type input "**********"
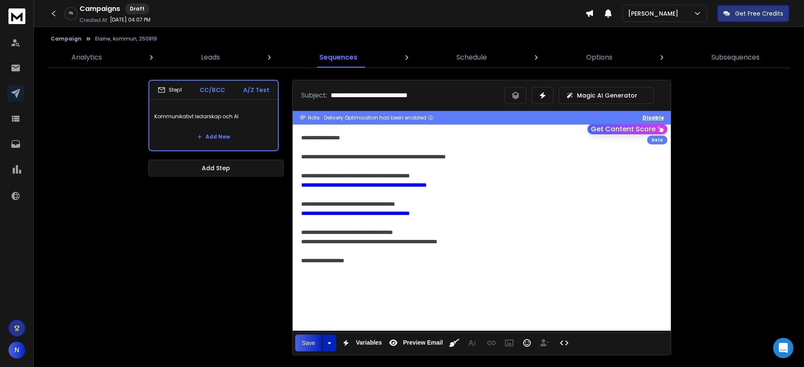
click at [307, 204] on div "**********" at bounding box center [481, 204] width 361 height 9
click at [306, 202] on div "**********" at bounding box center [481, 204] width 361 height 9
click at [305, 204] on div "**********" at bounding box center [481, 204] width 361 height 9
click at [338, 203] on div "**********" at bounding box center [481, 204] width 361 height 9
click at [305, 174] on div "**********" at bounding box center [481, 175] width 361 height 9
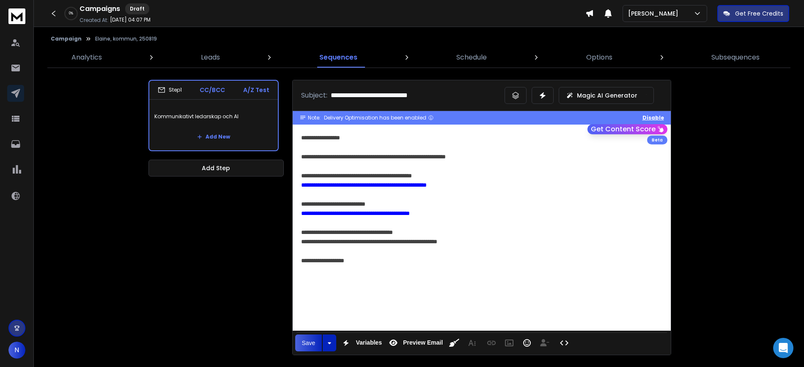
click at [374, 175] on div "**********" at bounding box center [481, 175] width 361 height 9
click at [354, 138] on div "**********" at bounding box center [481, 137] width 361 height 9
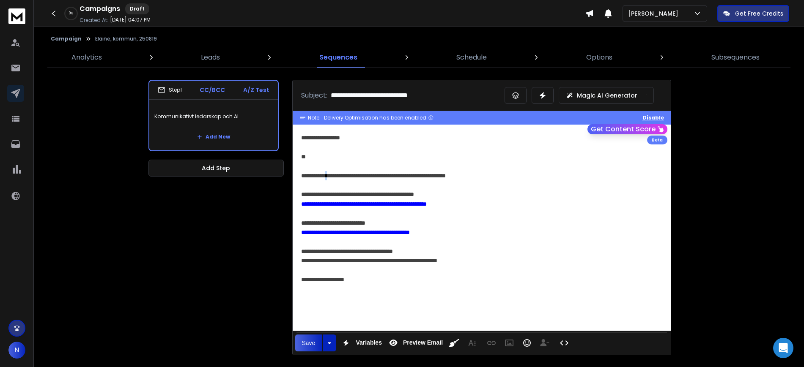
click at [325, 174] on div "**********" at bounding box center [481, 175] width 361 height 9
copy div "*"
click at [315, 158] on div "**********" at bounding box center [481, 147] width 361 height 28
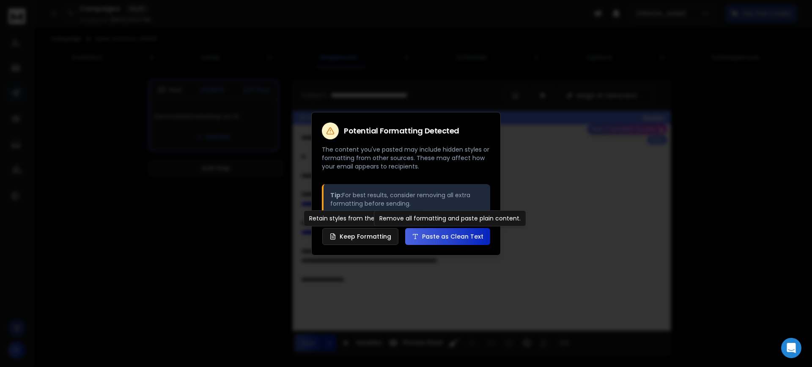
click at [448, 237] on button "Paste as Clean Text" at bounding box center [447, 236] width 85 height 17
click at [441, 237] on button "Paste as Clean Text" at bounding box center [447, 236] width 85 height 17
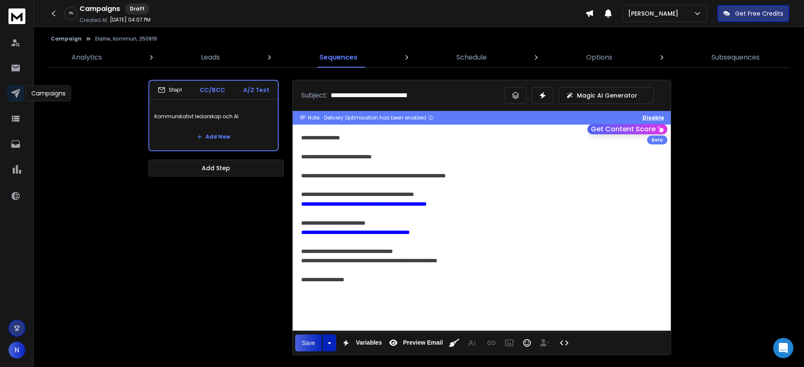
click at [16, 96] on icon at bounding box center [15, 93] width 9 height 9
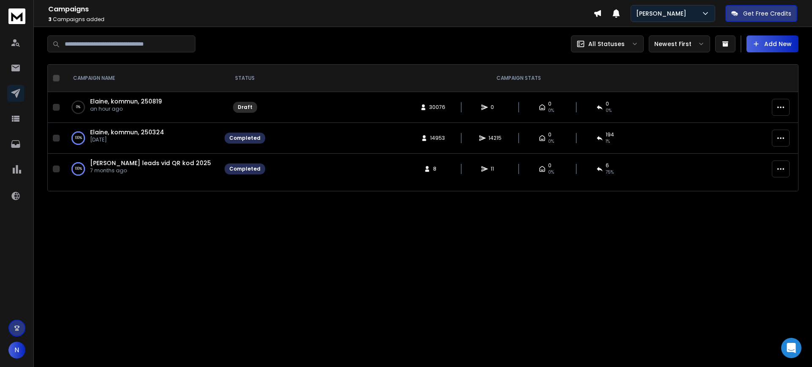
click at [655, 16] on p "[PERSON_NAME]" at bounding box center [663, 13] width 54 height 8
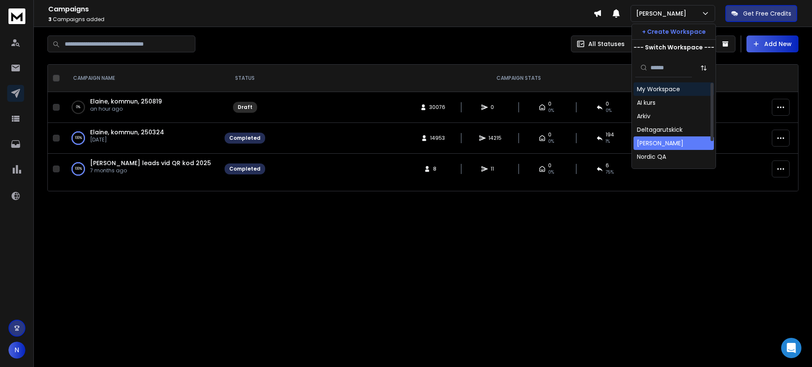
click at [663, 90] on div "My Workspace" at bounding box center [658, 89] width 43 height 8
